Goal: Task Accomplishment & Management: Manage account settings

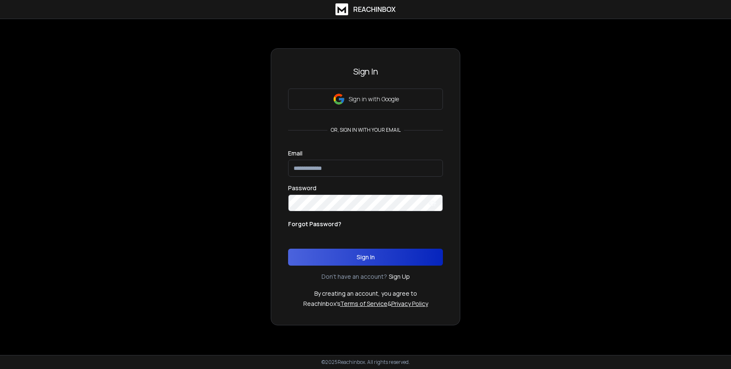
type input "**********"
click at [322, 254] on button "Sign In" at bounding box center [365, 256] width 155 height 17
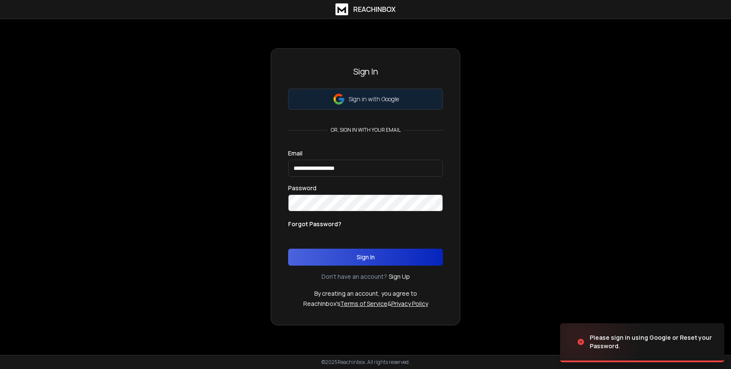
click at [393, 96] on p "Sign in with Google" at bounding box center [374, 99] width 50 height 8
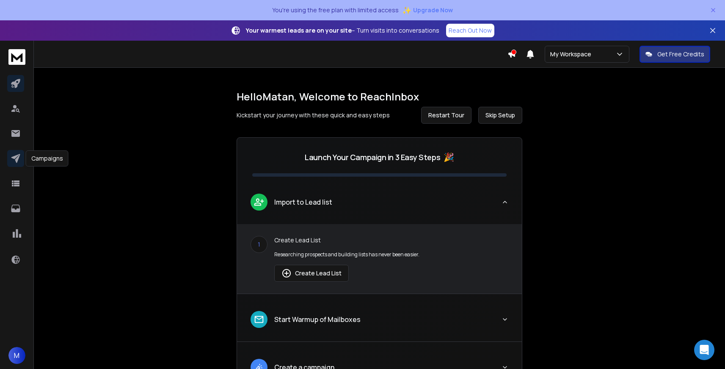
click at [20, 154] on icon at bounding box center [16, 158] width 10 height 10
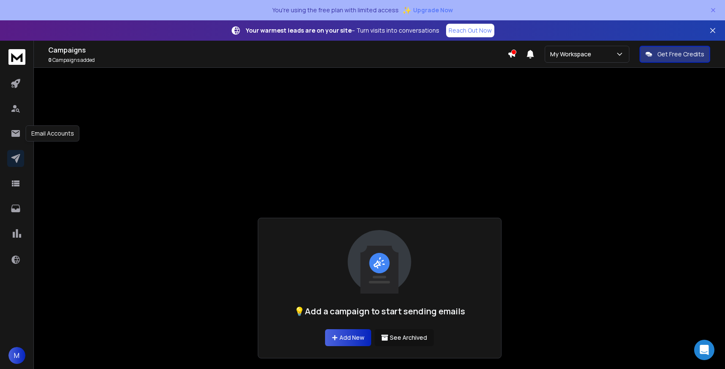
click at [8, 120] on div at bounding box center [16, 173] width 19 height 196
click at [12, 128] on link at bounding box center [15, 133] width 17 height 17
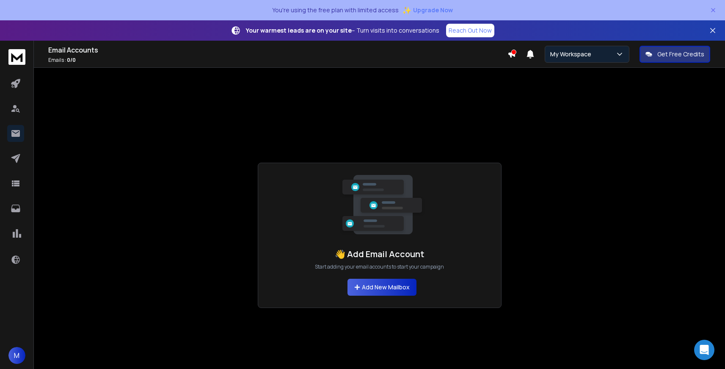
click at [596, 50] on div "My Workspace" at bounding box center [587, 54] width 74 height 8
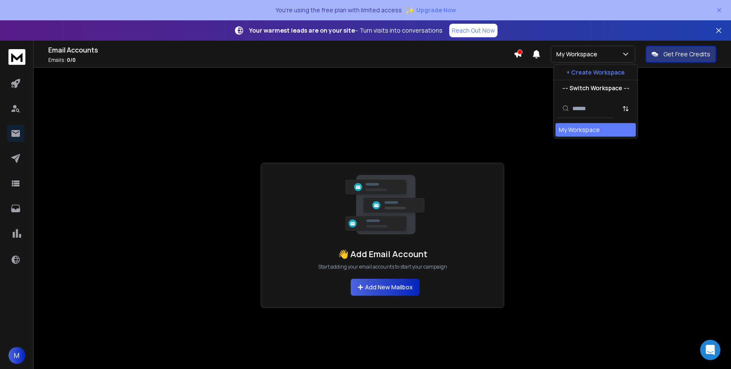
drag, startPoint x: 476, startPoint y: 179, endPoint x: 486, endPoint y: 169, distance: 13.8
click at [476, 179] on div "👋 Add Email Account Start adding your email accounts to start your campaign Add…" at bounding box center [382, 235] width 219 height 121
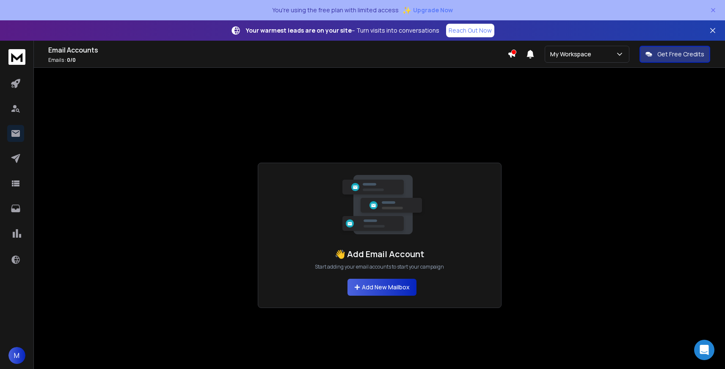
click at [713, 30] on icon at bounding box center [712, 30] width 5 height 5
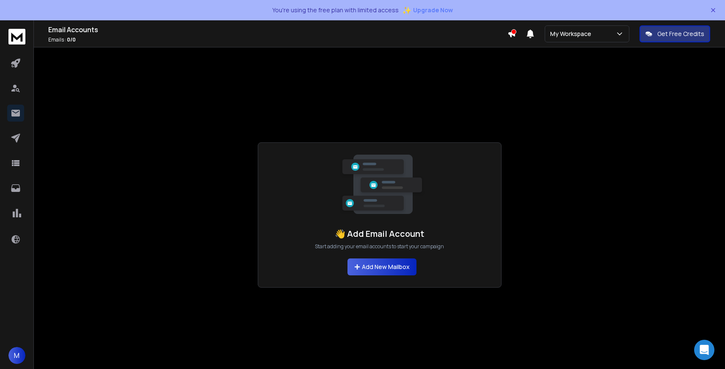
click at [710, 11] on icon "Close notification" at bounding box center [713, 10] width 7 height 7
